Goal: Task Accomplishment & Management: Manage account settings

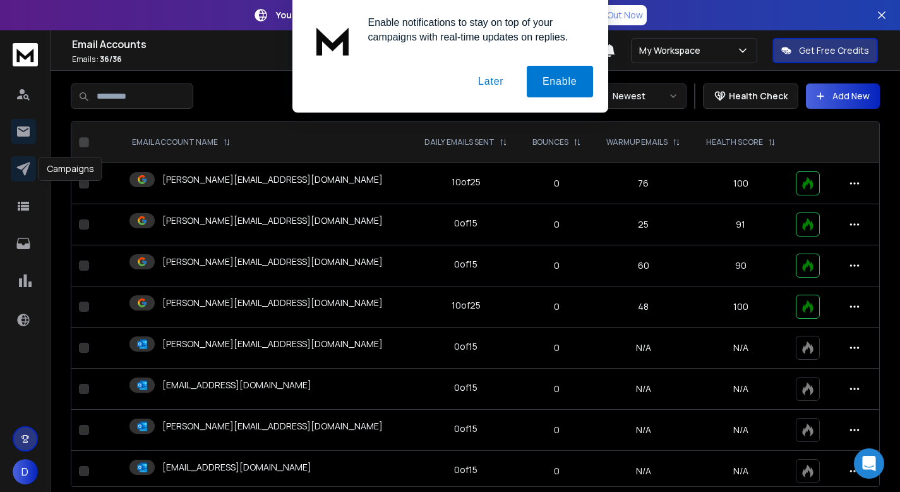
click at [22, 172] on icon at bounding box center [23, 168] width 15 height 15
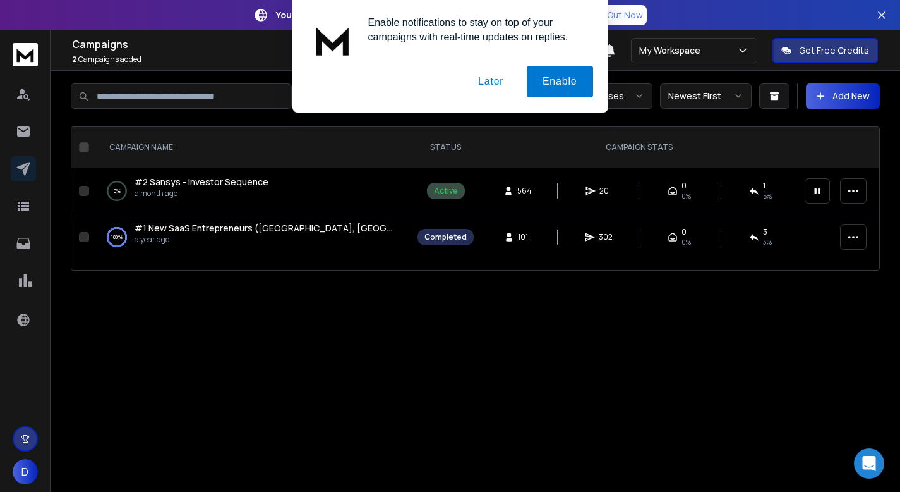
click at [495, 80] on button "Later" at bounding box center [490, 82] width 57 height 32
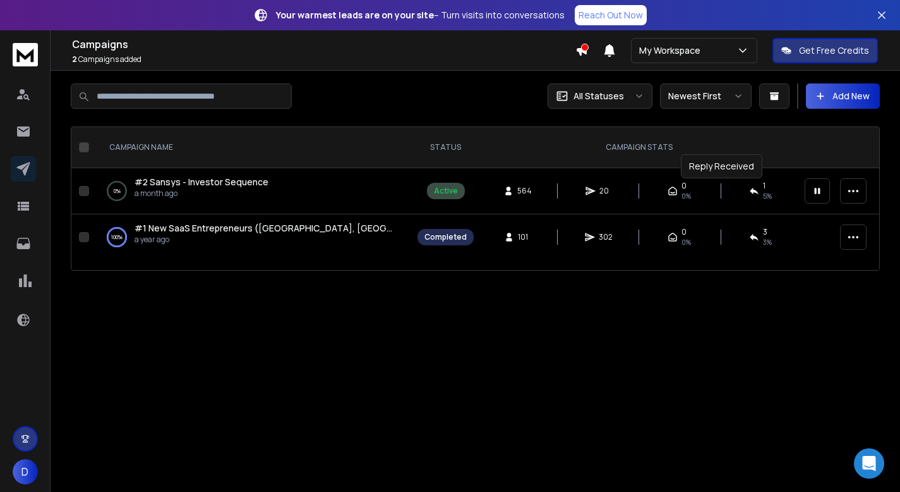
click at [750, 191] on icon at bounding box center [754, 191] width 9 height 7
click at [27, 241] on icon at bounding box center [23, 243] width 15 height 15
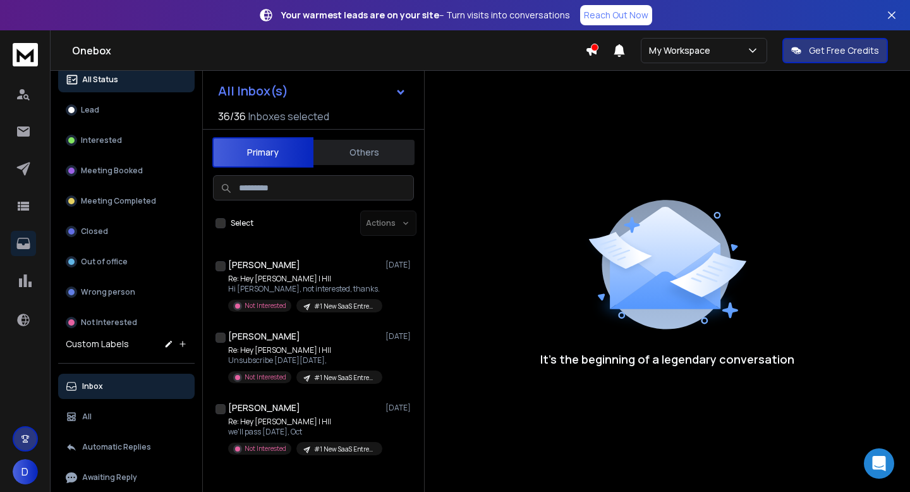
scroll to position [234, 0]
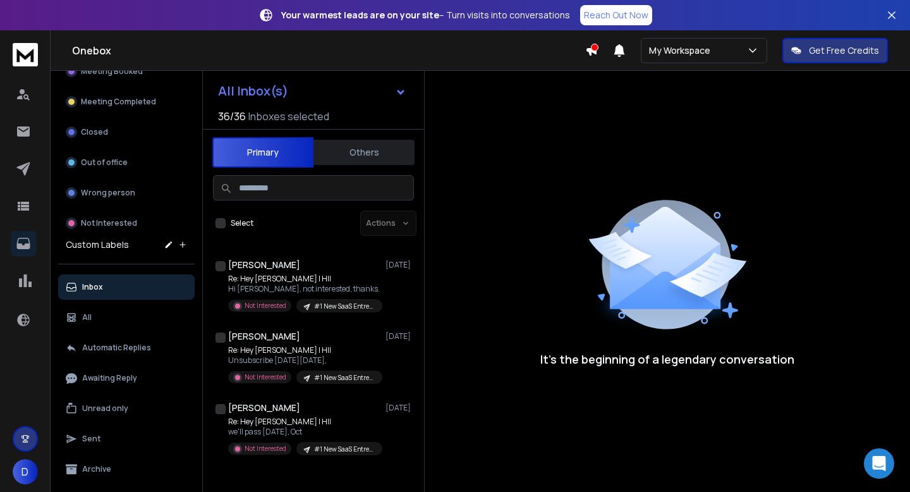
click at [117, 279] on button "Inbox" at bounding box center [126, 286] width 136 height 25
click at [100, 305] on button "All" at bounding box center [126, 317] width 136 height 25
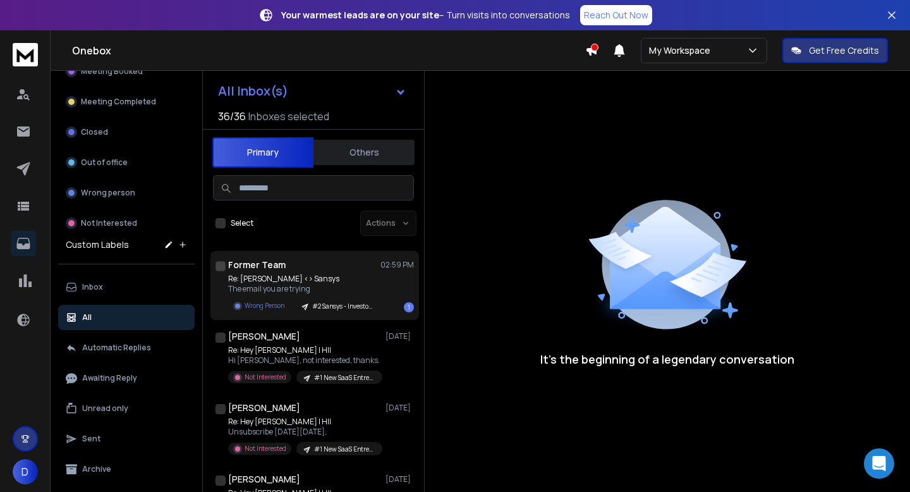
click at [284, 276] on p "Re: Kathryn <> Sansys" at bounding box center [304, 279] width 152 height 10
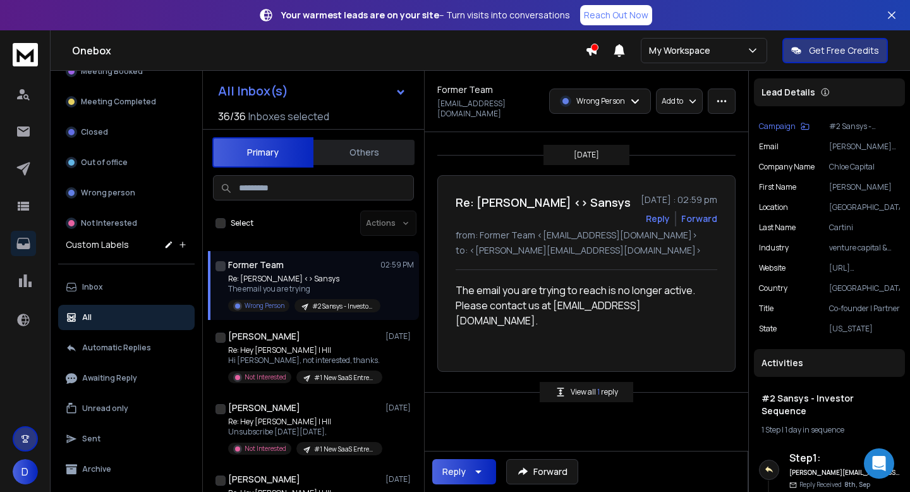
scroll to position [9, 0]
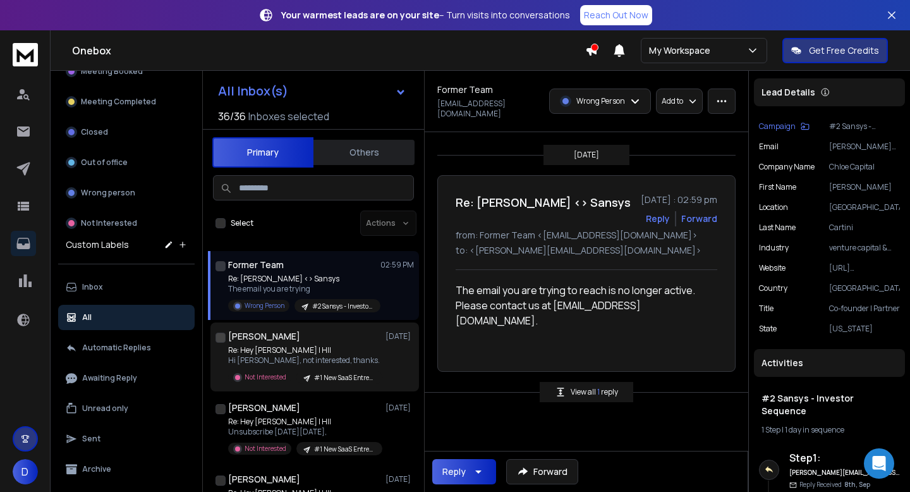
click at [297, 330] on h1 "David Ehrlichman" at bounding box center [264, 336] width 72 height 13
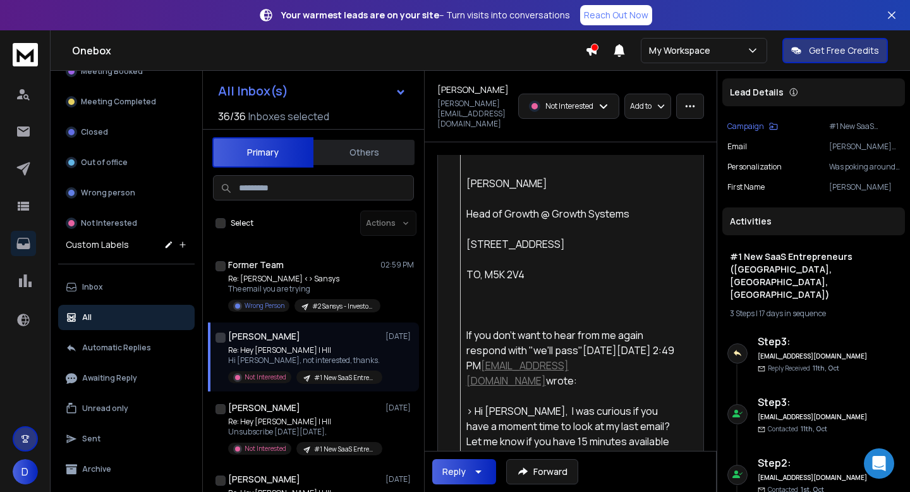
scroll to position [632, 0]
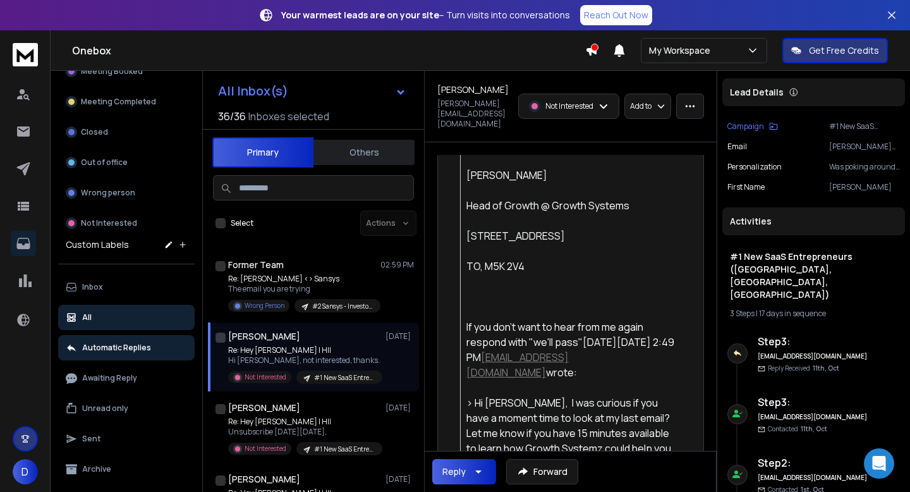
click at [162, 337] on button "Automatic Replies" at bounding box center [126, 347] width 136 height 25
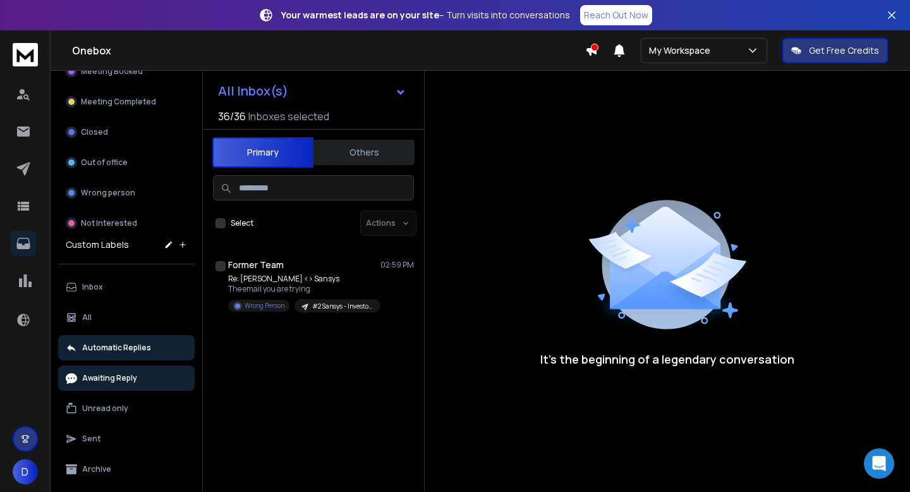
click at [121, 373] on p "Awaiting Reply" at bounding box center [109, 378] width 55 height 10
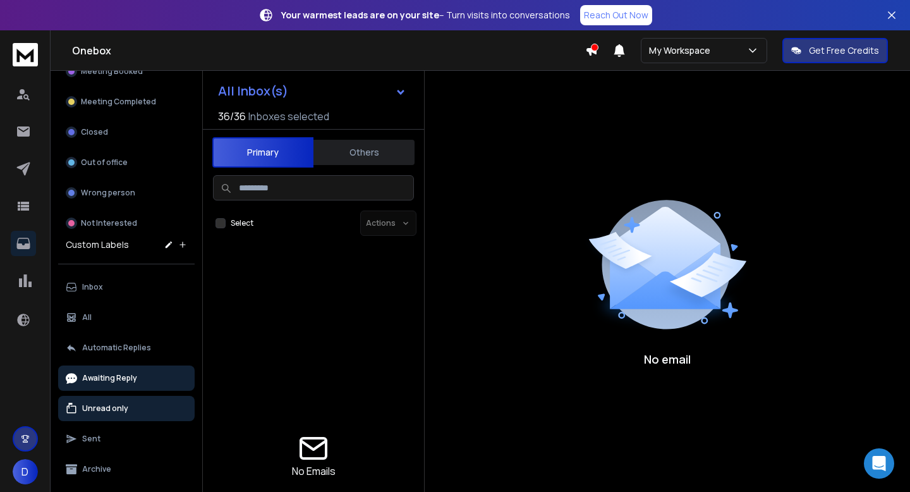
click at [95, 403] on p "Unread only" at bounding box center [105, 408] width 46 height 10
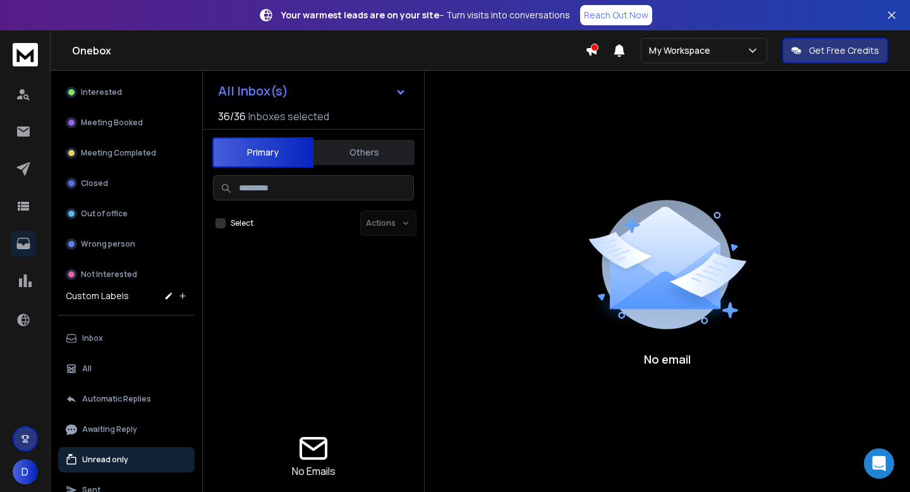
click at [361, 154] on button "Others" at bounding box center [363, 152] width 101 height 28
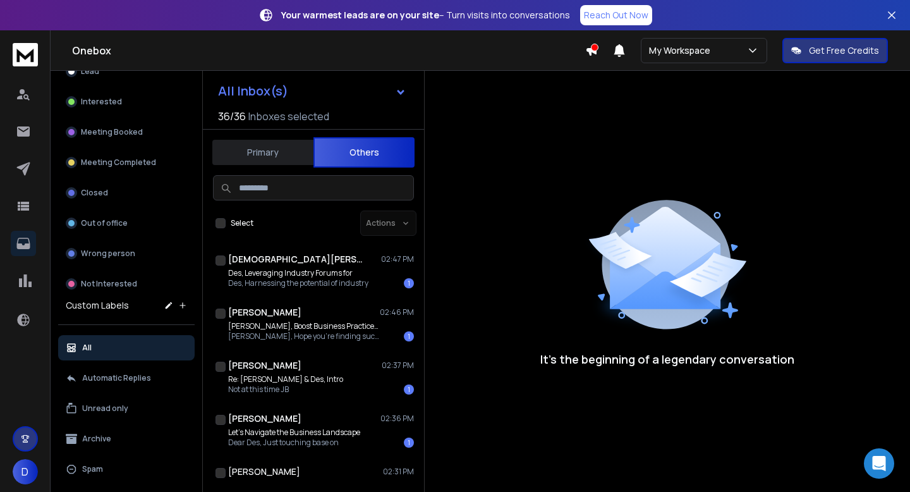
scroll to position [505, 0]
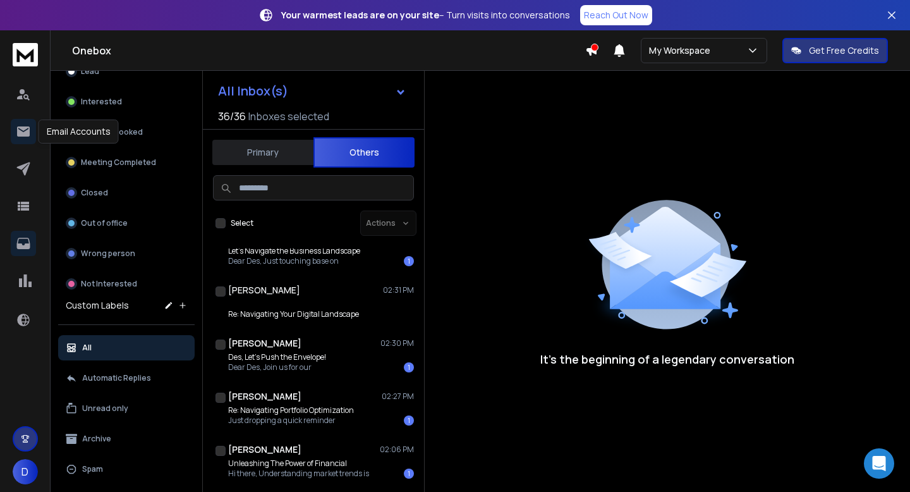
click at [27, 130] on icon at bounding box center [23, 131] width 13 height 10
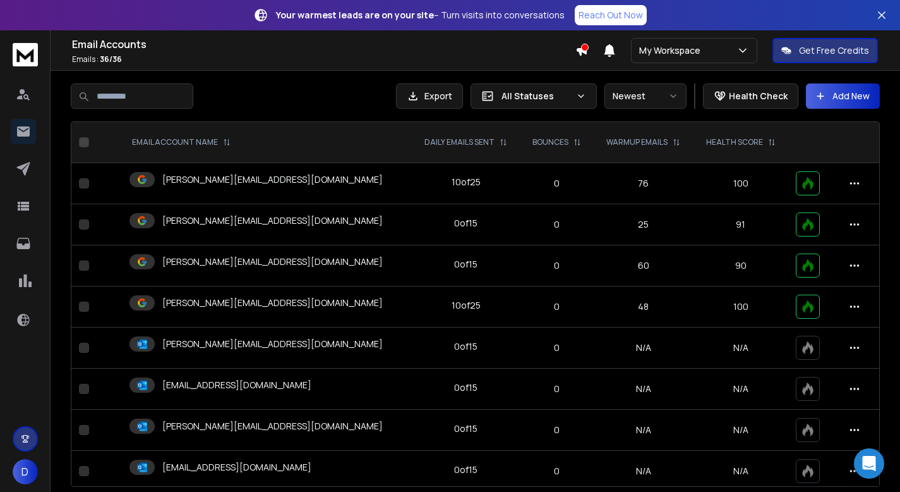
click at [452, 308] on div "10 of 25" at bounding box center [466, 305] width 29 height 13
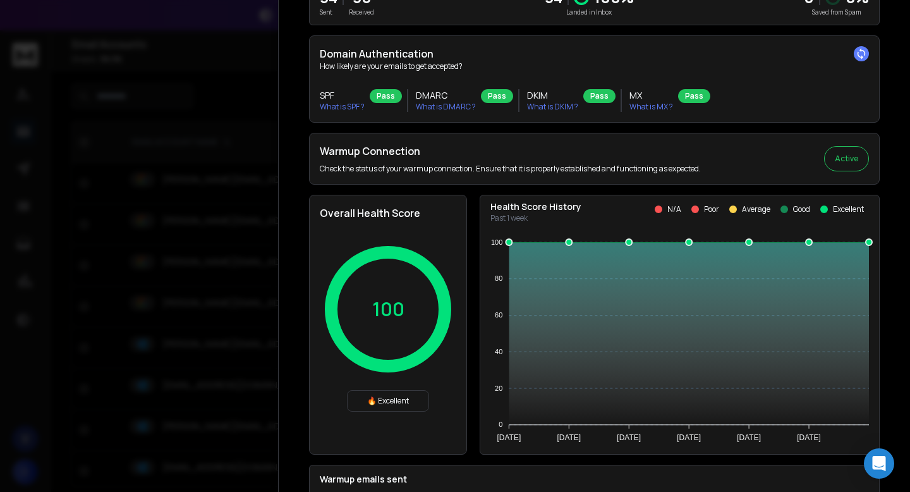
scroll to position [253, 0]
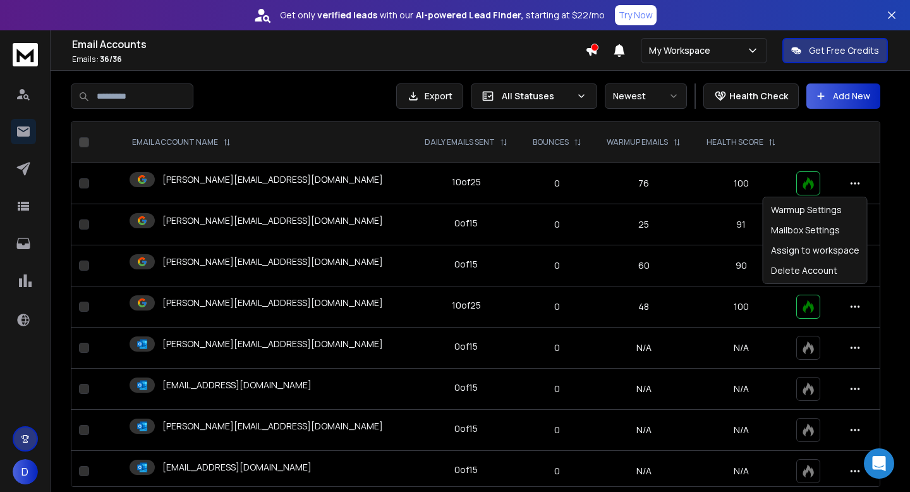
click at [849, 183] on icon at bounding box center [854, 183] width 11 height 11
click at [452, 186] on div "10 of 25" at bounding box center [466, 182] width 29 height 13
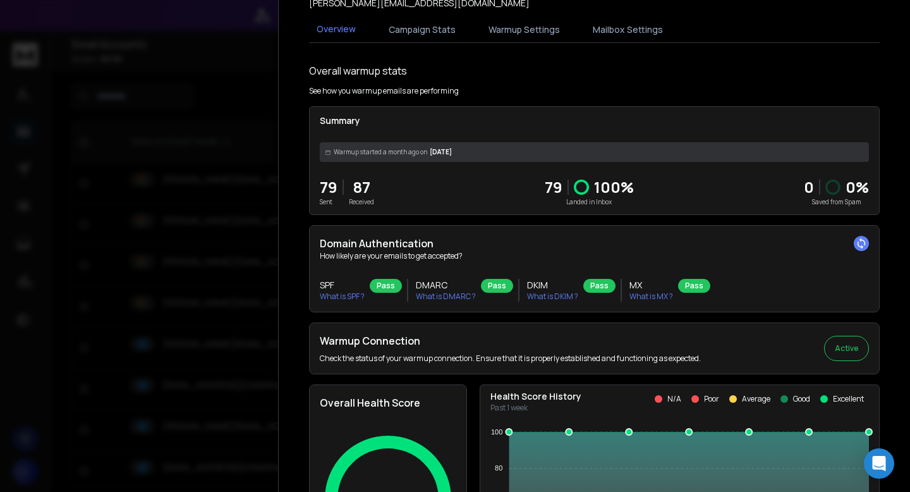
scroll to position [6, 0]
